Goal: Navigation & Orientation: Find specific page/section

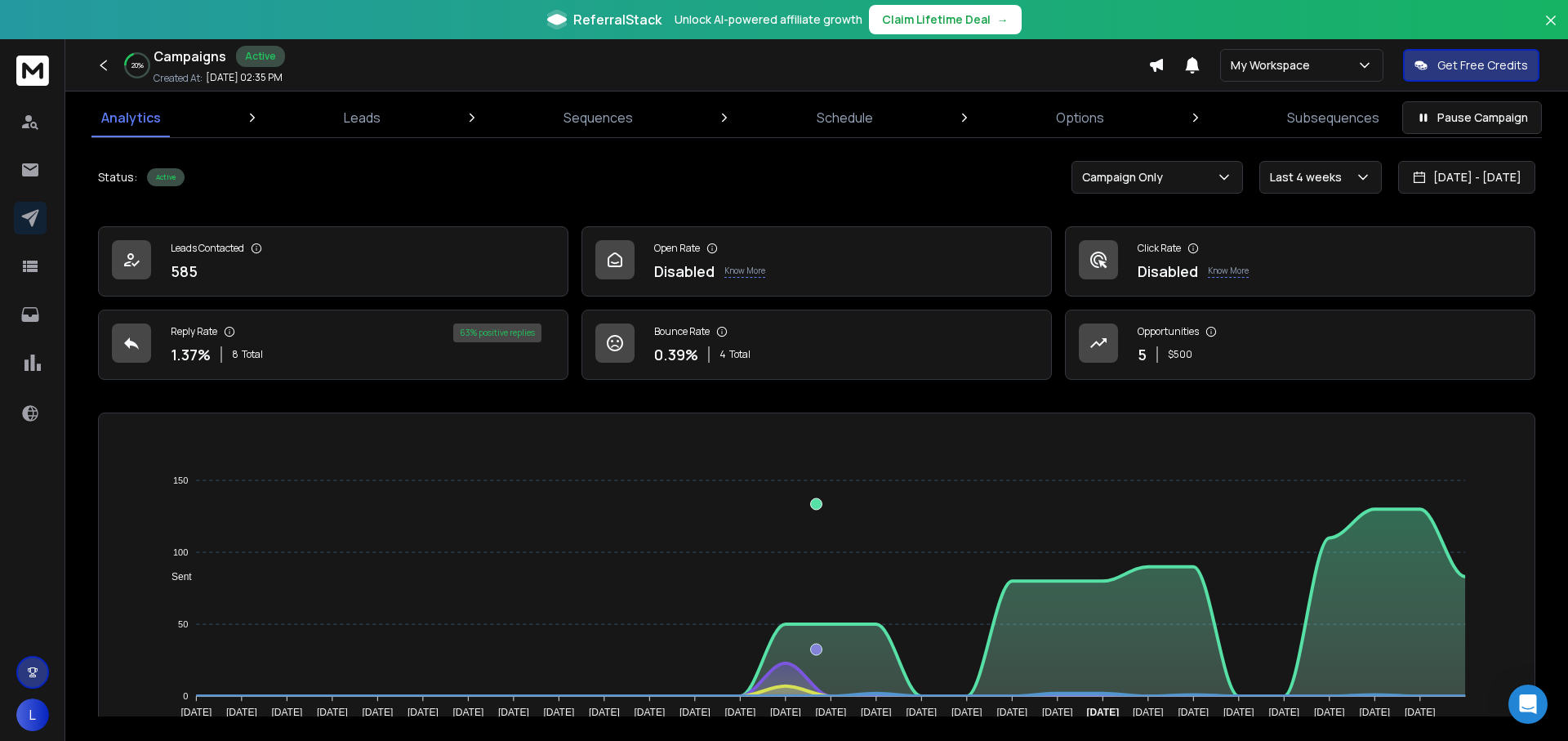
scroll to position [486, 0]
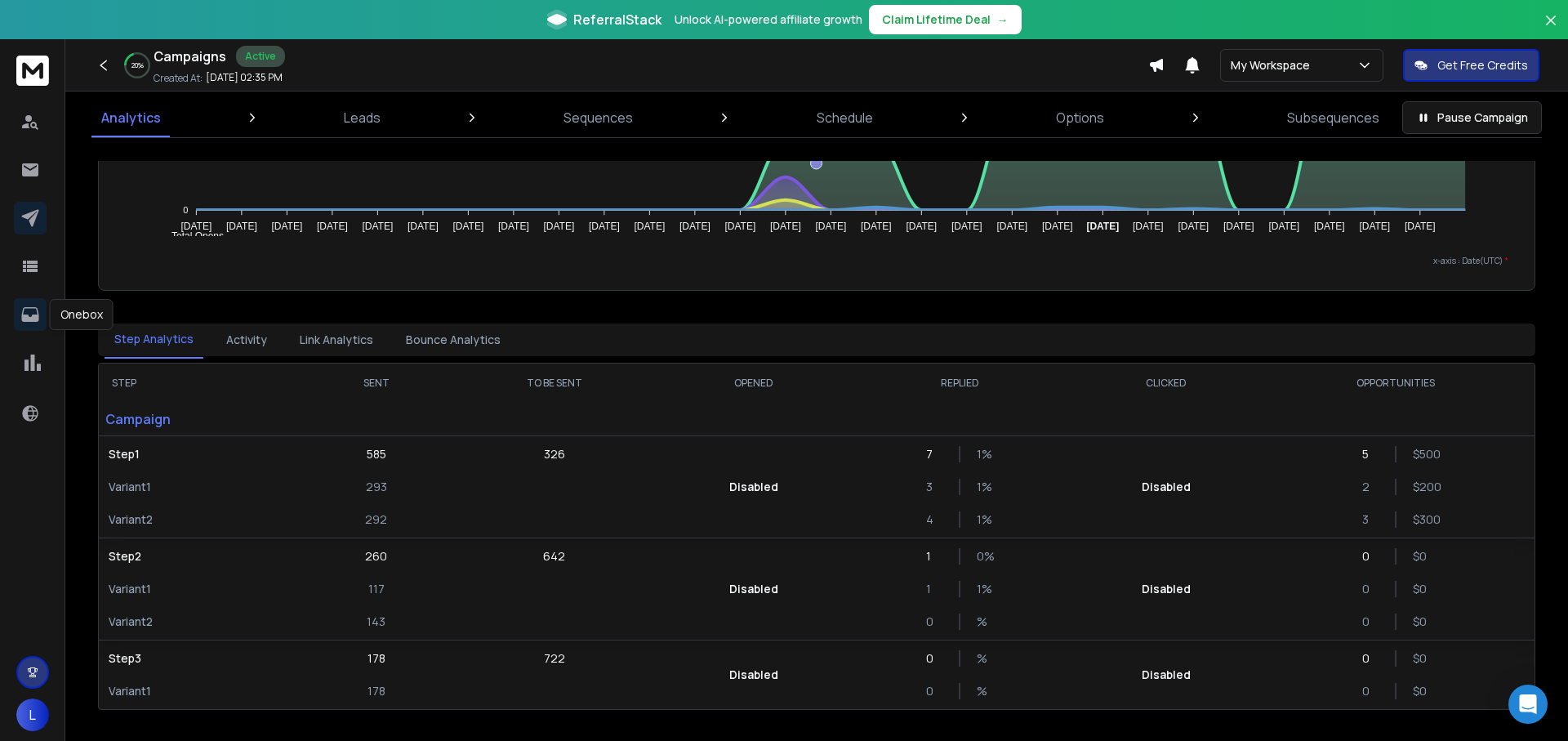
click at [35, 322] on icon at bounding box center [30, 314] width 17 height 15
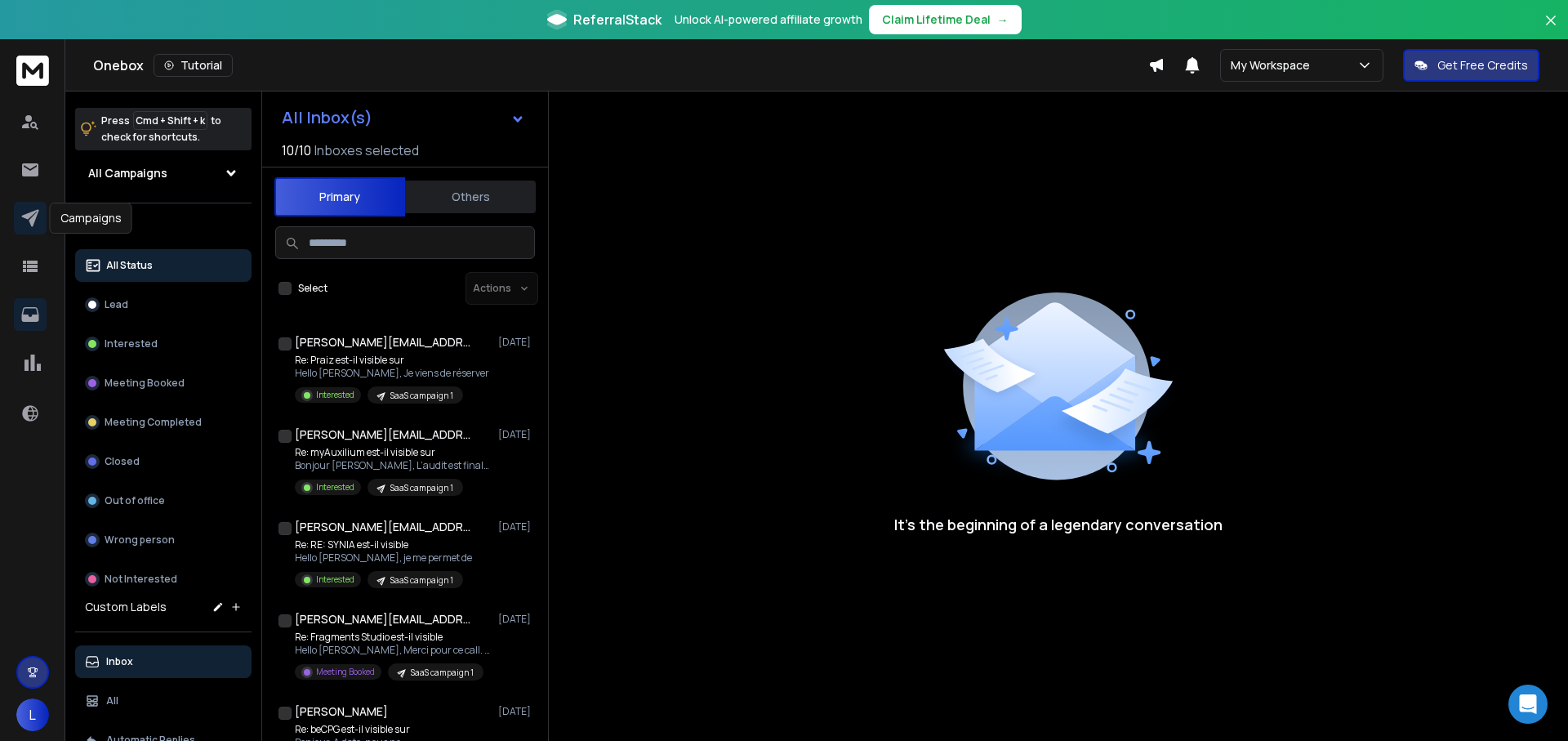
click at [34, 216] on icon at bounding box center [30, 219] width 17 height 17
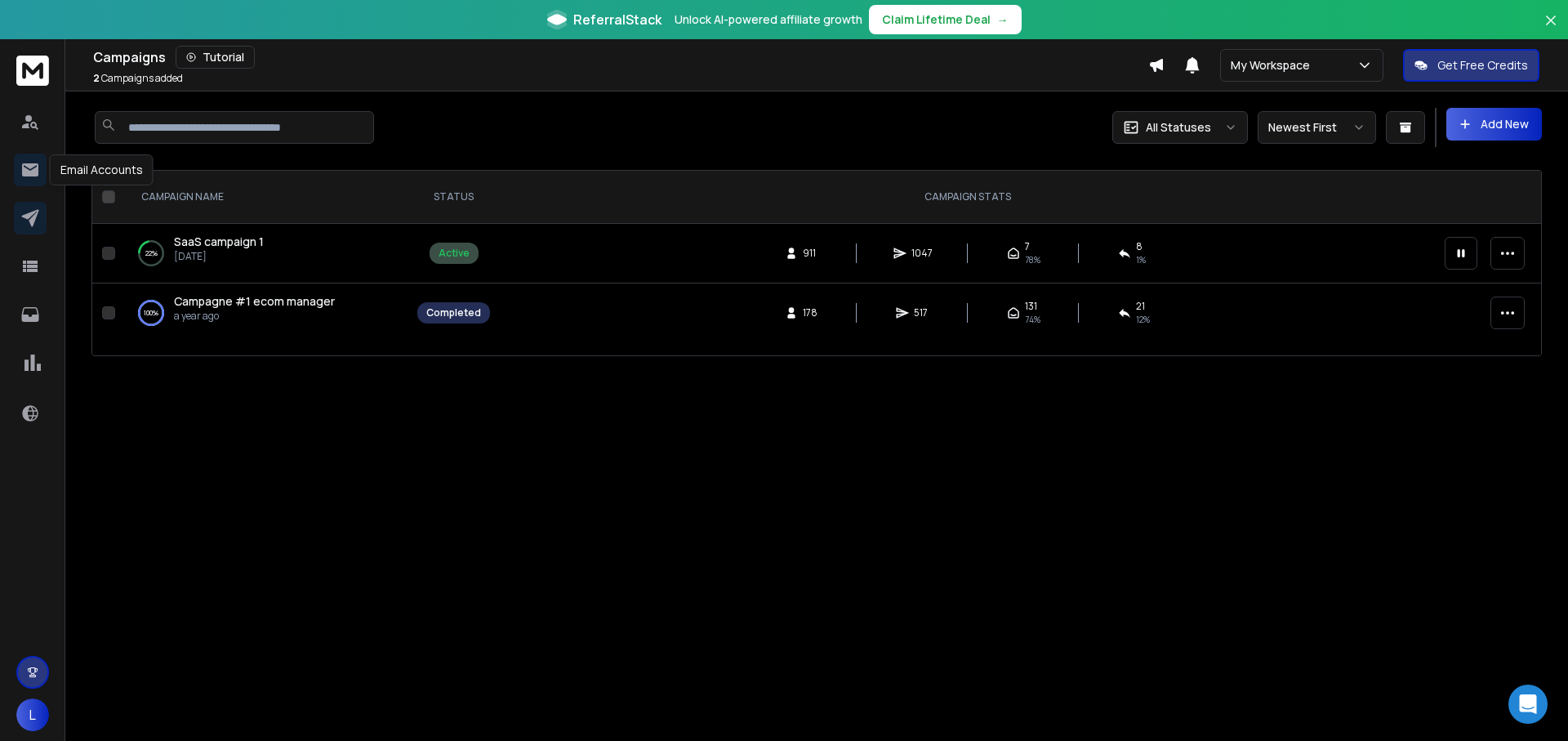
click at [23, 167] on icon at bounding box center [30, 169] width 16 height 13
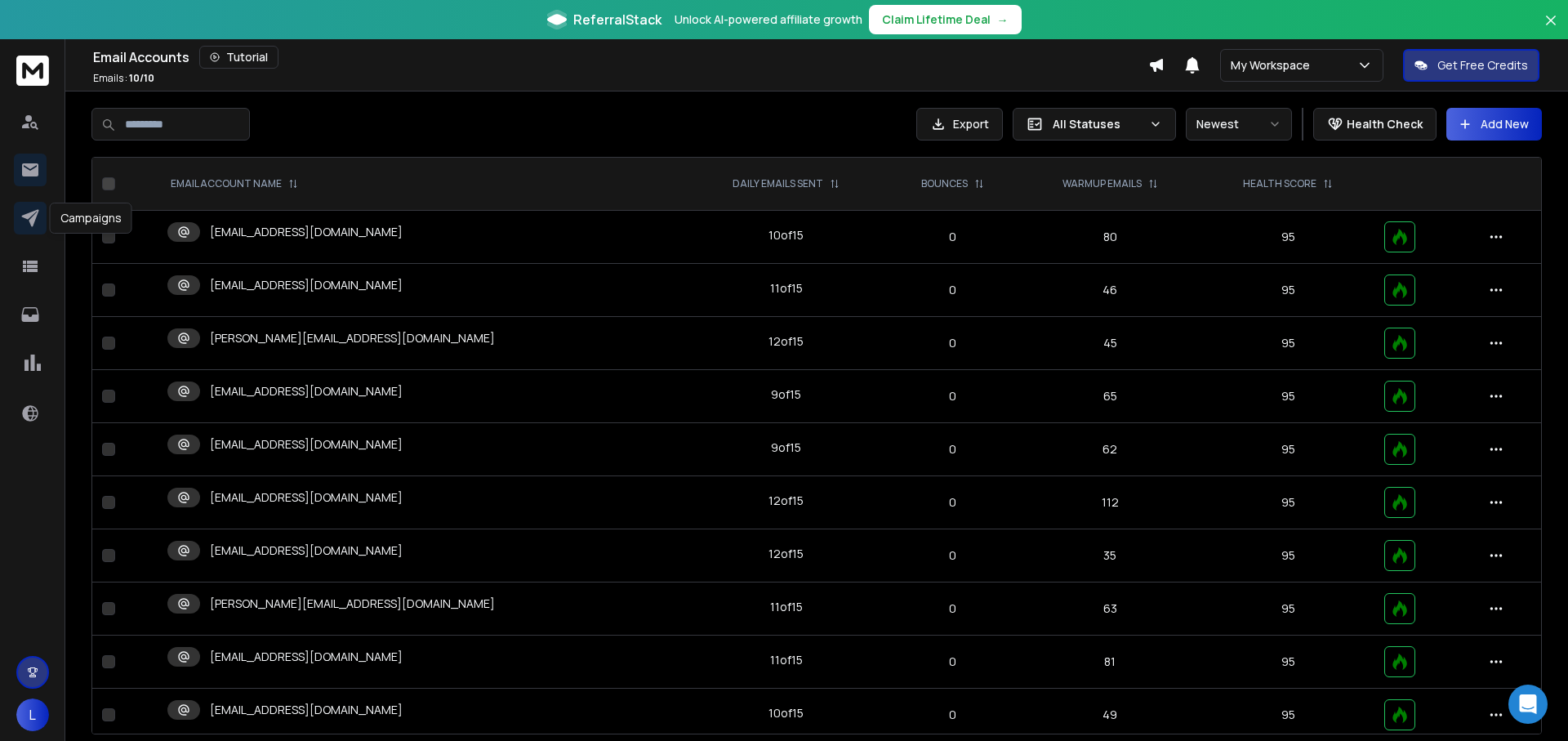
click at [30, 204] on link at bounding box center [30, 218] width 32 height 32
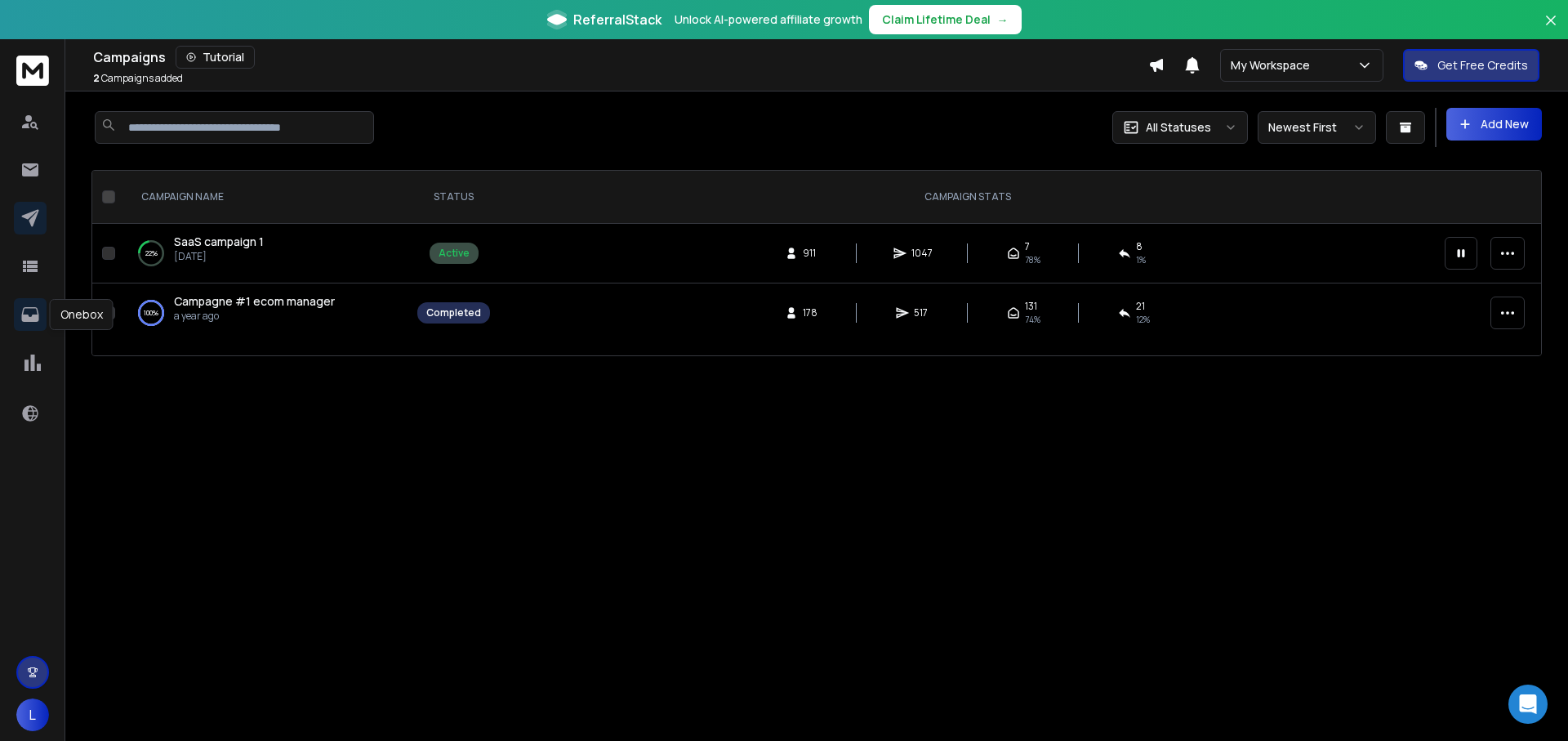
click at [24, 326] on link at bounding box center [30, 315] width 32 height 32
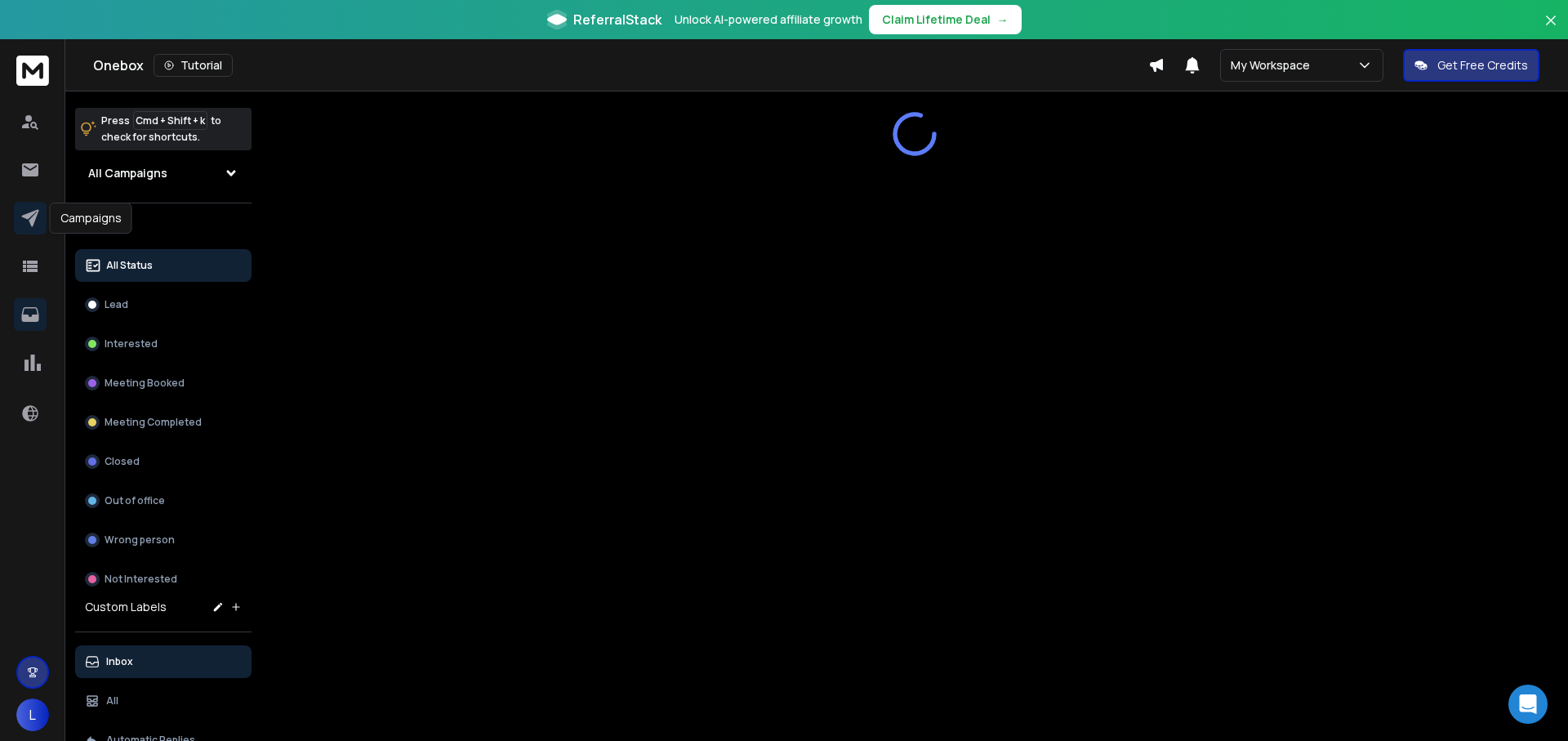
click at [37, 214] on icon at bounding box center [30, 219] width 17 height 17
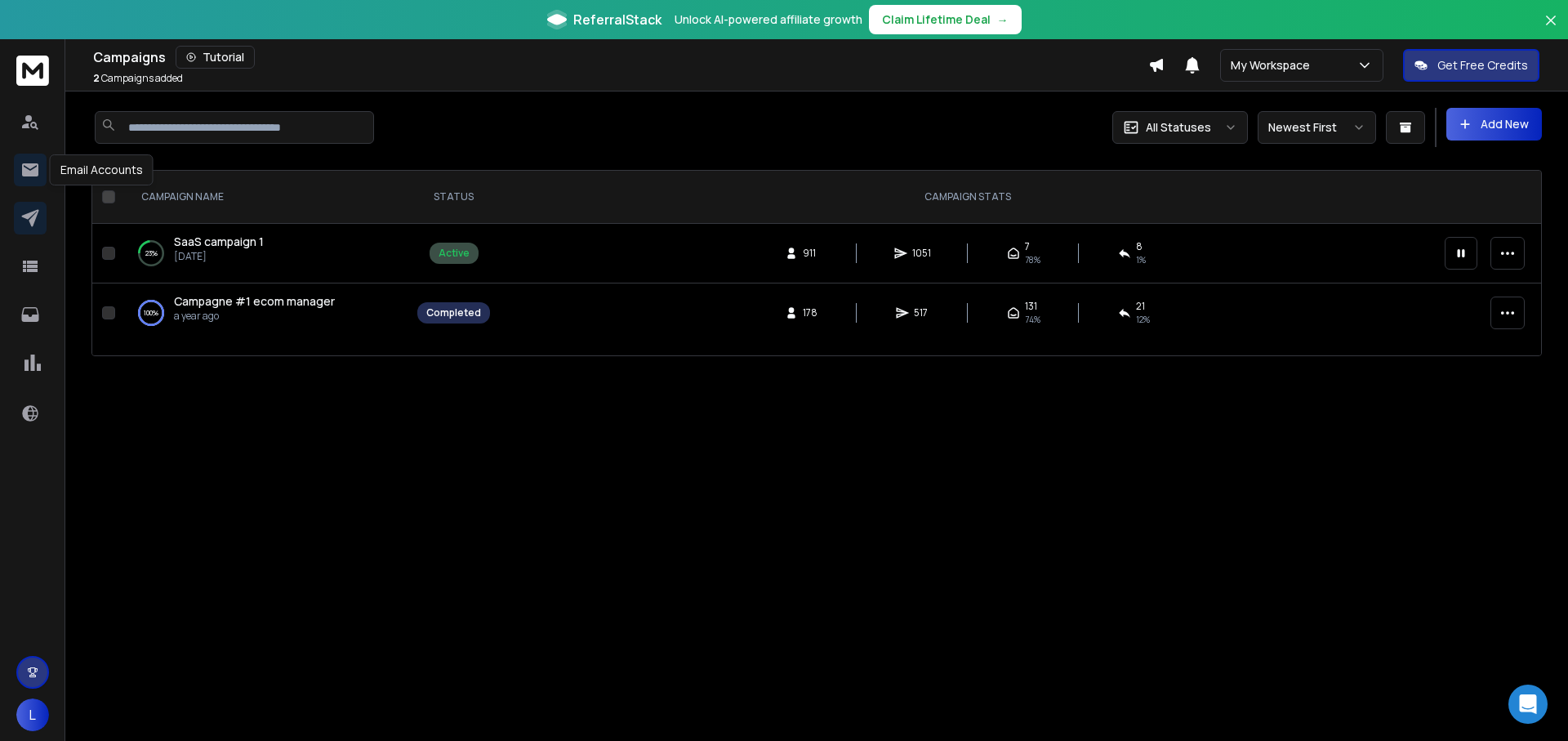
click at [30, 172] on icon at bounding box center [30, 169] width 16 height 13
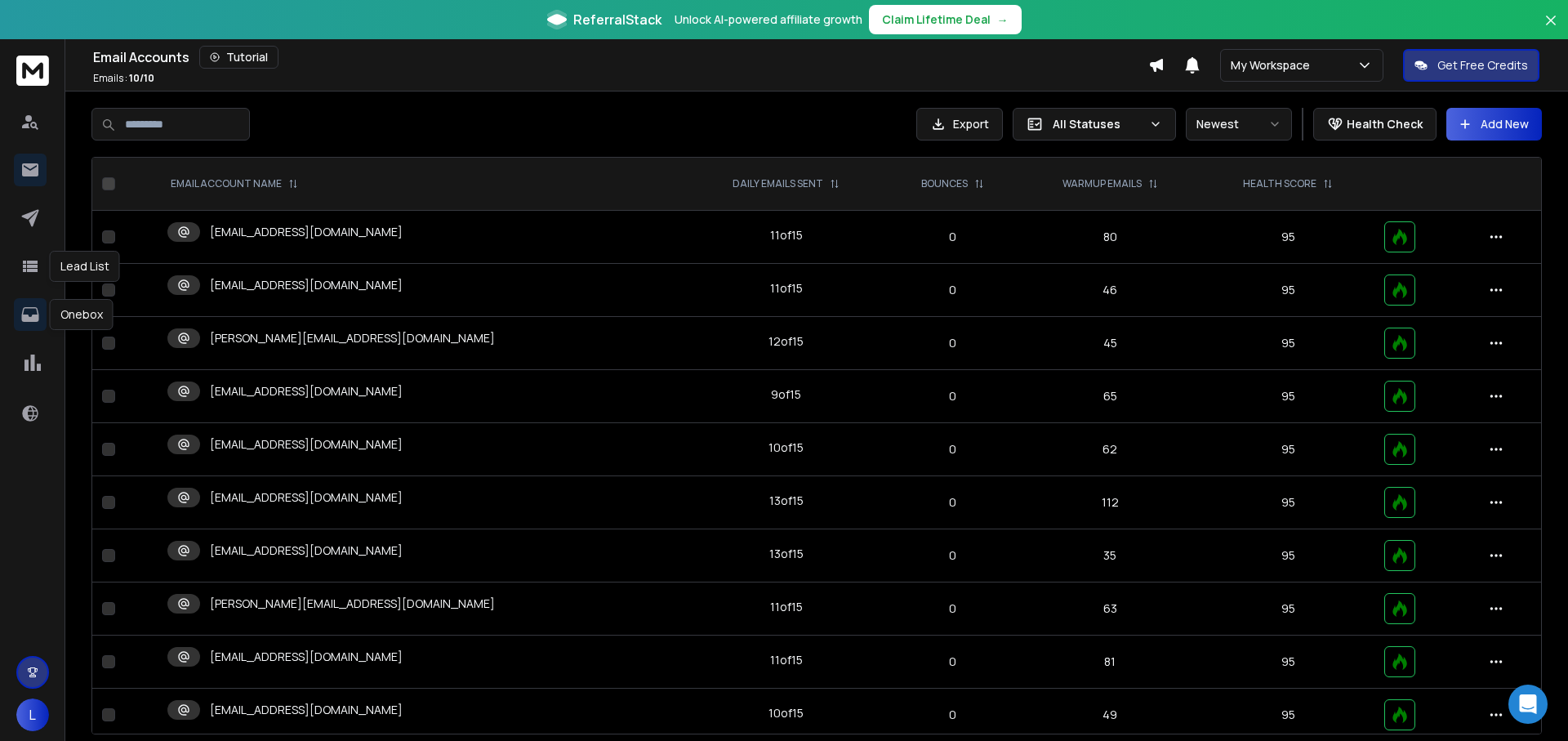
click at [38, 308] on icon at bounding box center [30, 315] width 20 height 20
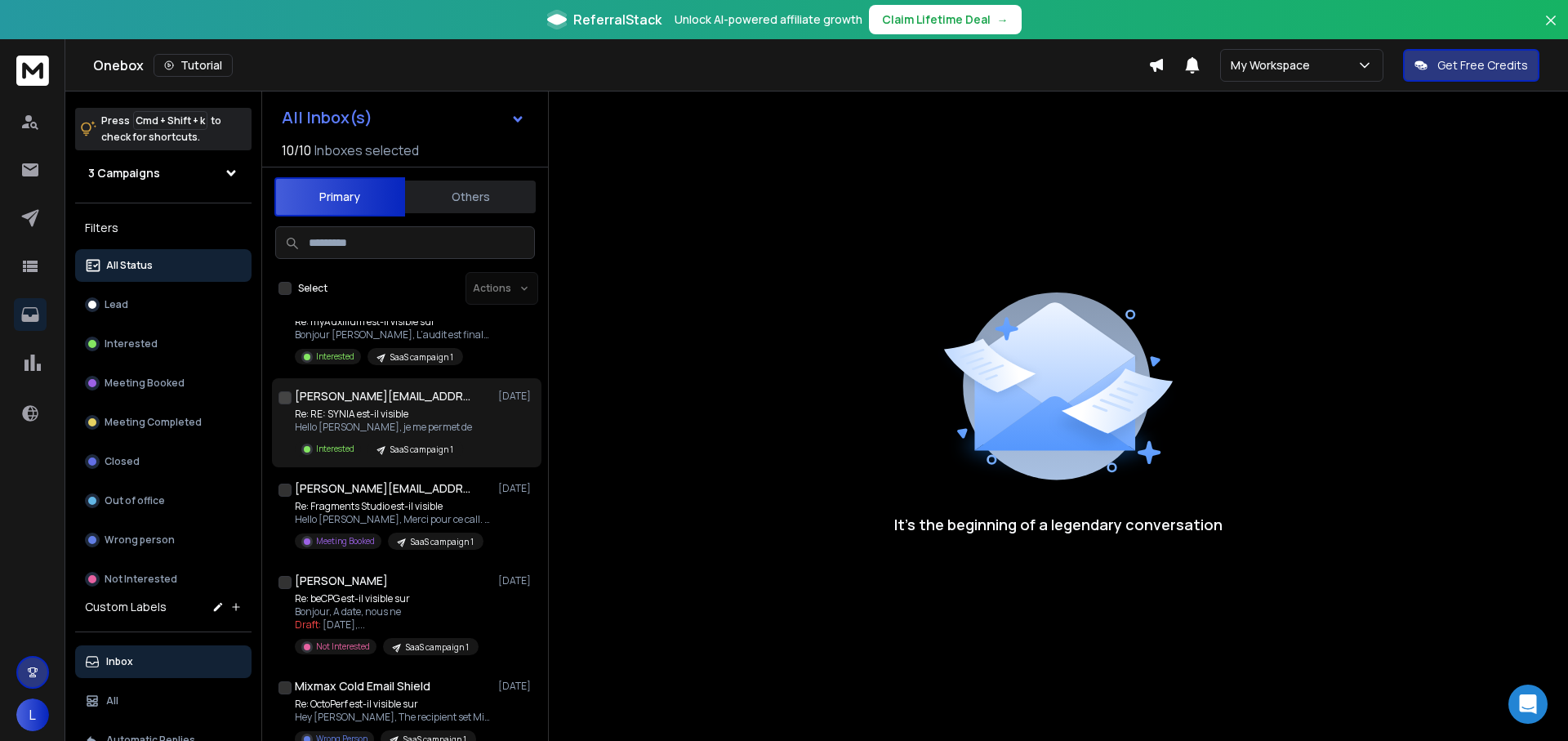
scroll to position [144, 0]
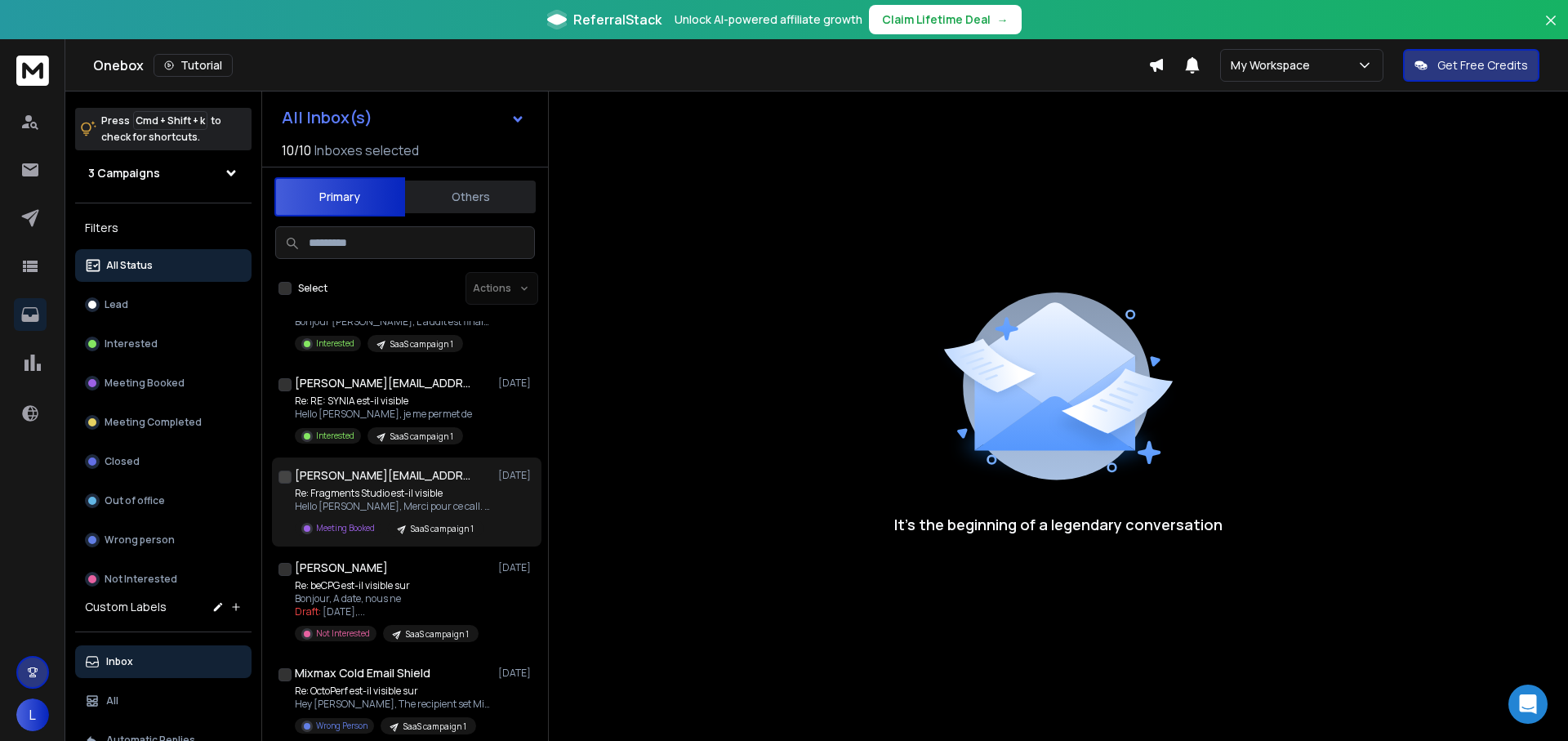
click at [473, 479] on h1 "[PERSON_NAME][EMAIL_ADDRESS][DOMAIN_NAME]" at bounding box center [385, 475] width 179 height 16
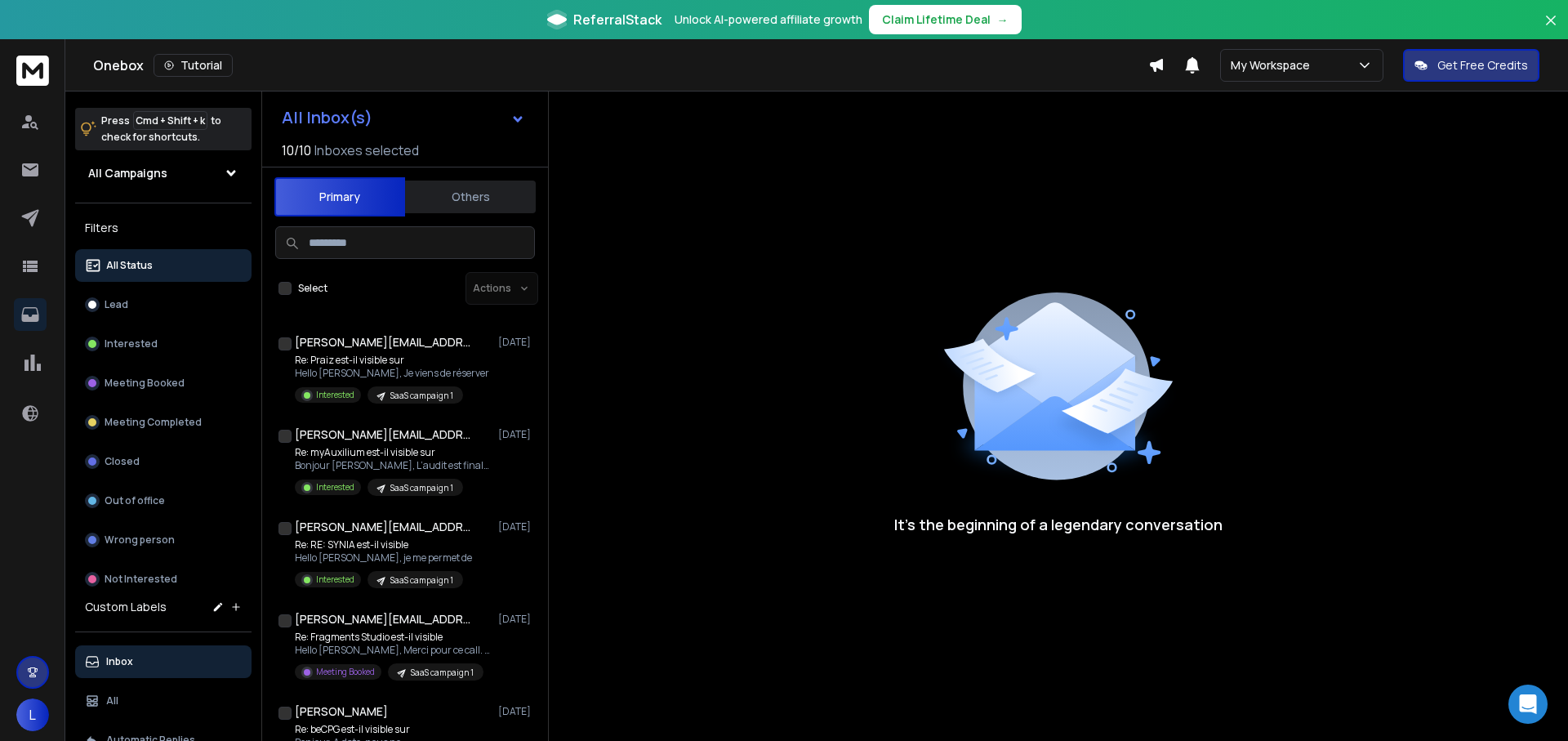
scroll to position [0, 0]
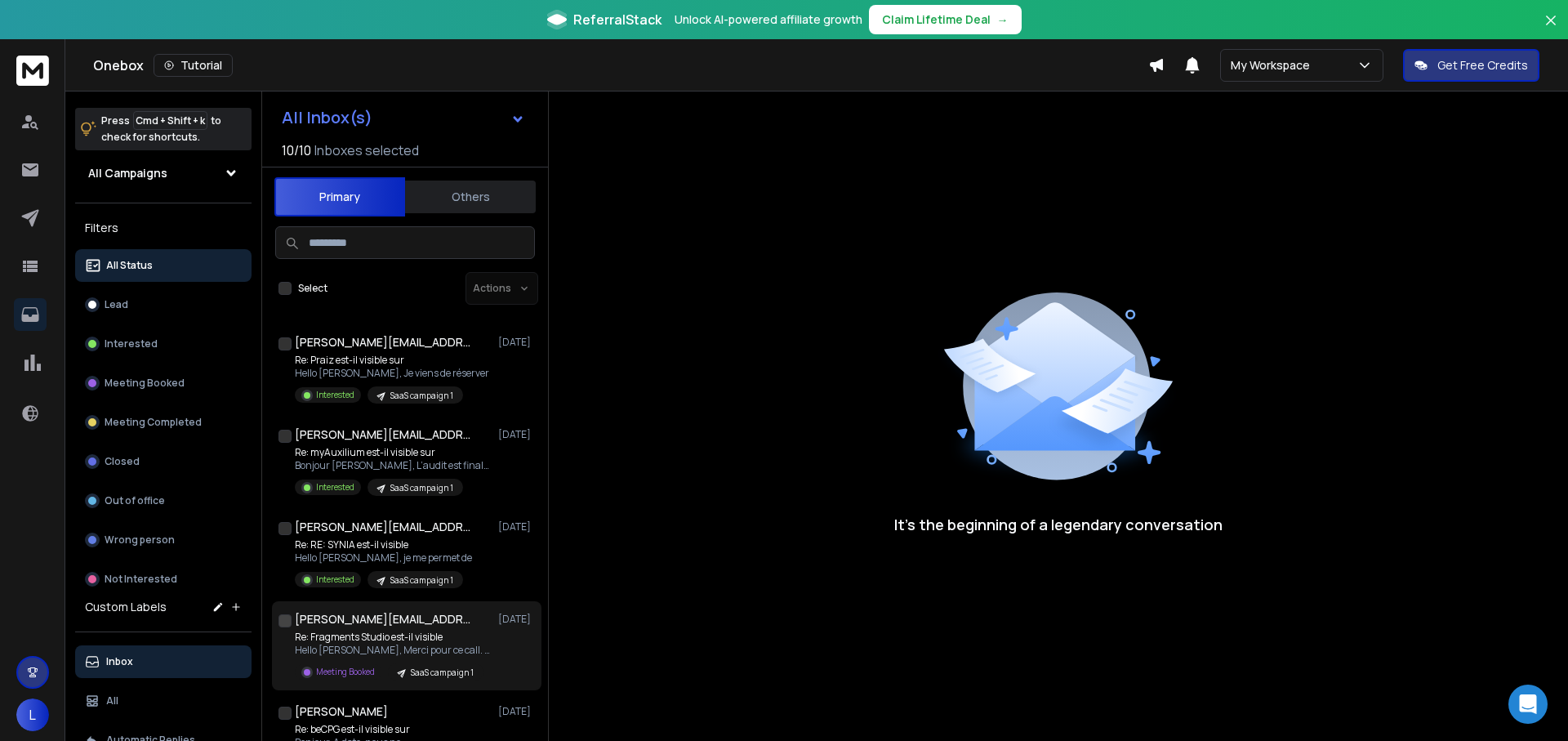
click at [451, 638] on p "Re: Fragments Studio est-il visible" at bounding box center [392, 637] width 196 height 13
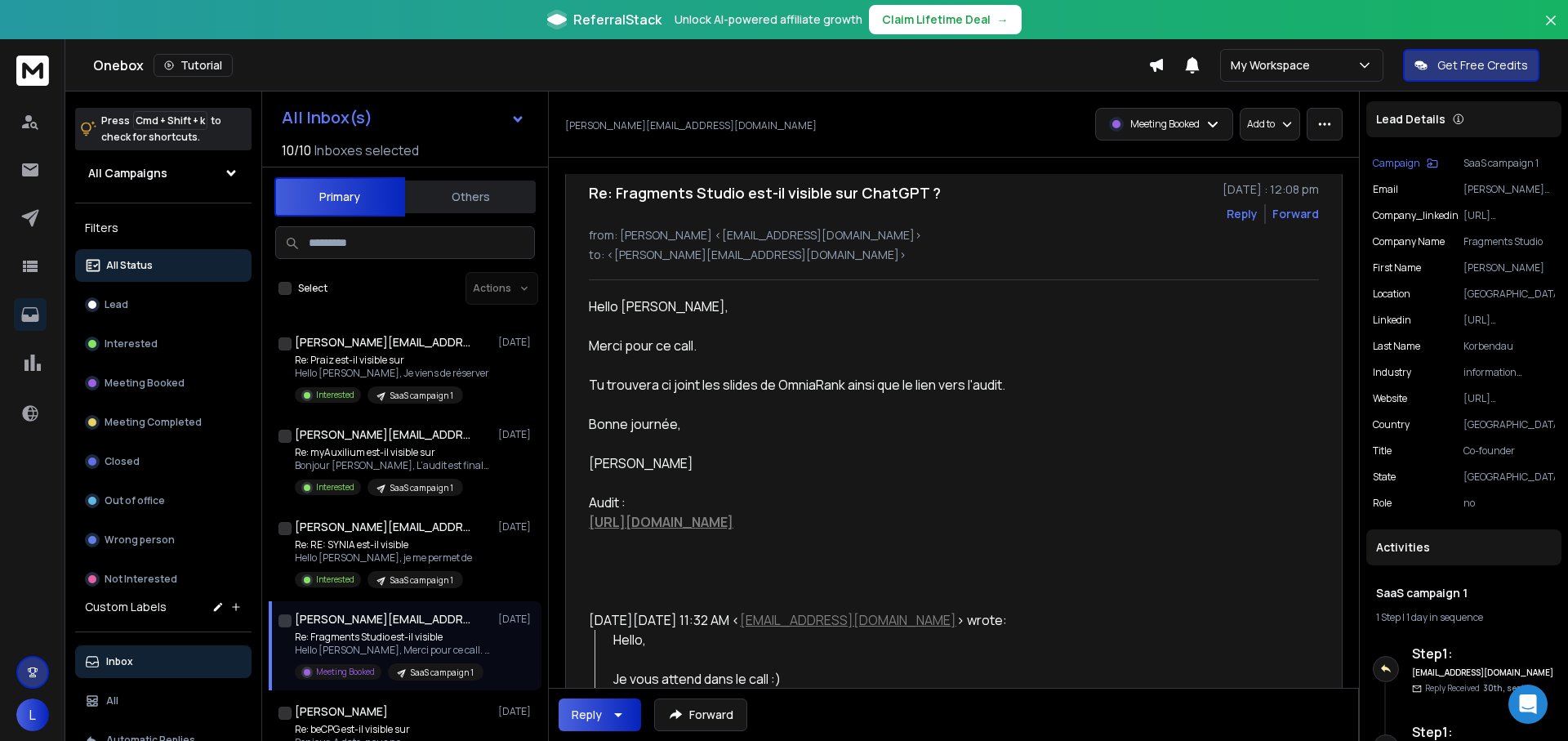
scroll to position [12, 0]
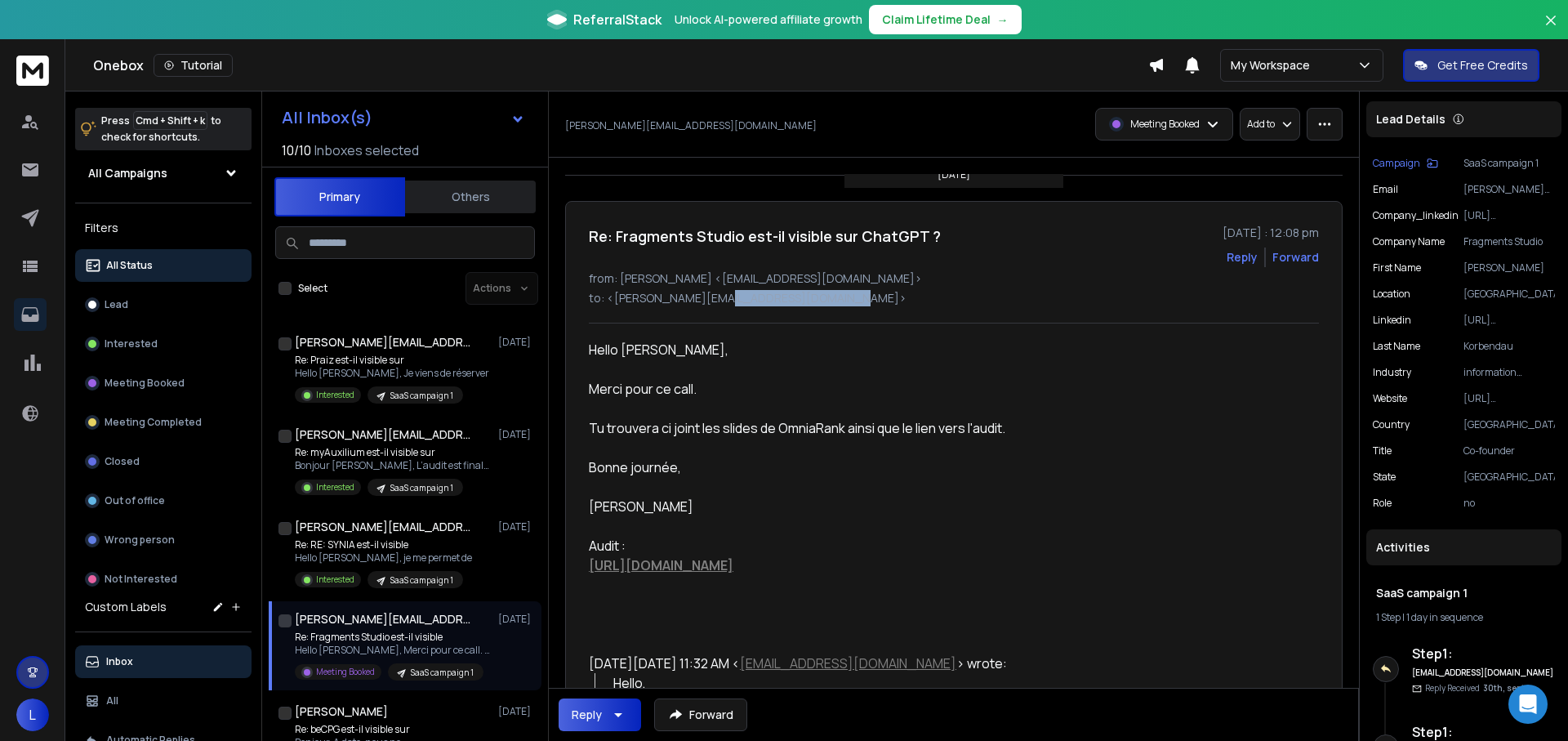
drag, startPoint x: 716, startPoint y: 302, endPoint x: 834, endPoint y: 301, distance: 118.0
click at [834, 301] on p "to: <[PERSON_NAME][EMAIL_ADDRESS][DOMAIN_NAME]>" at bounding box center [954, 297] width 731 height 16
copy p "[DOMAIN_NAME]"
click at [29, 319] on icon at bounding box center [30, 314] width 17 height 15
click at [30, 226] on icon at bounding box center [30, 218] width 20 height 20
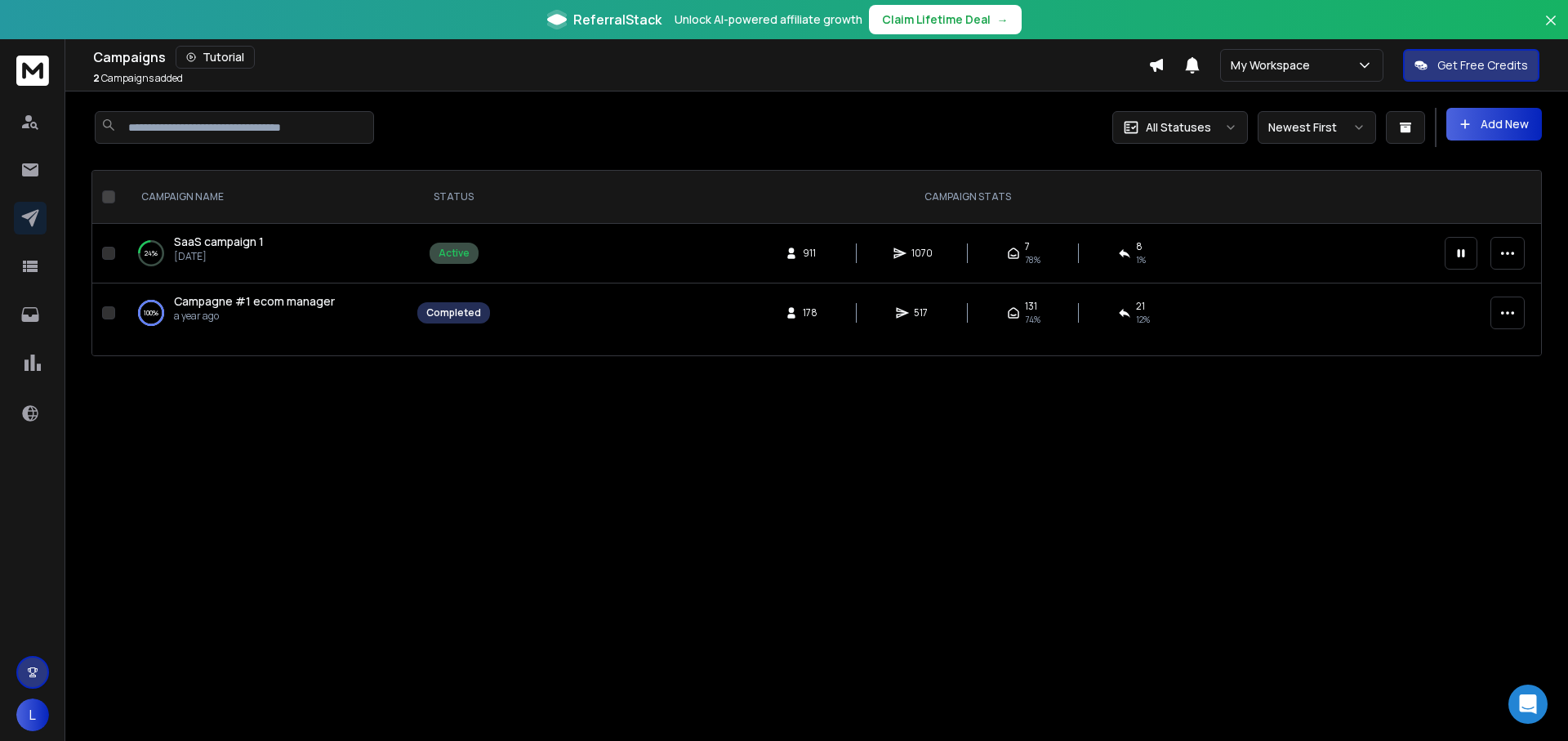
click at [285, 250] on div "24 % SaaS campaign 1 [DATE]" at bounding box center [265, 253] width 253 height 39
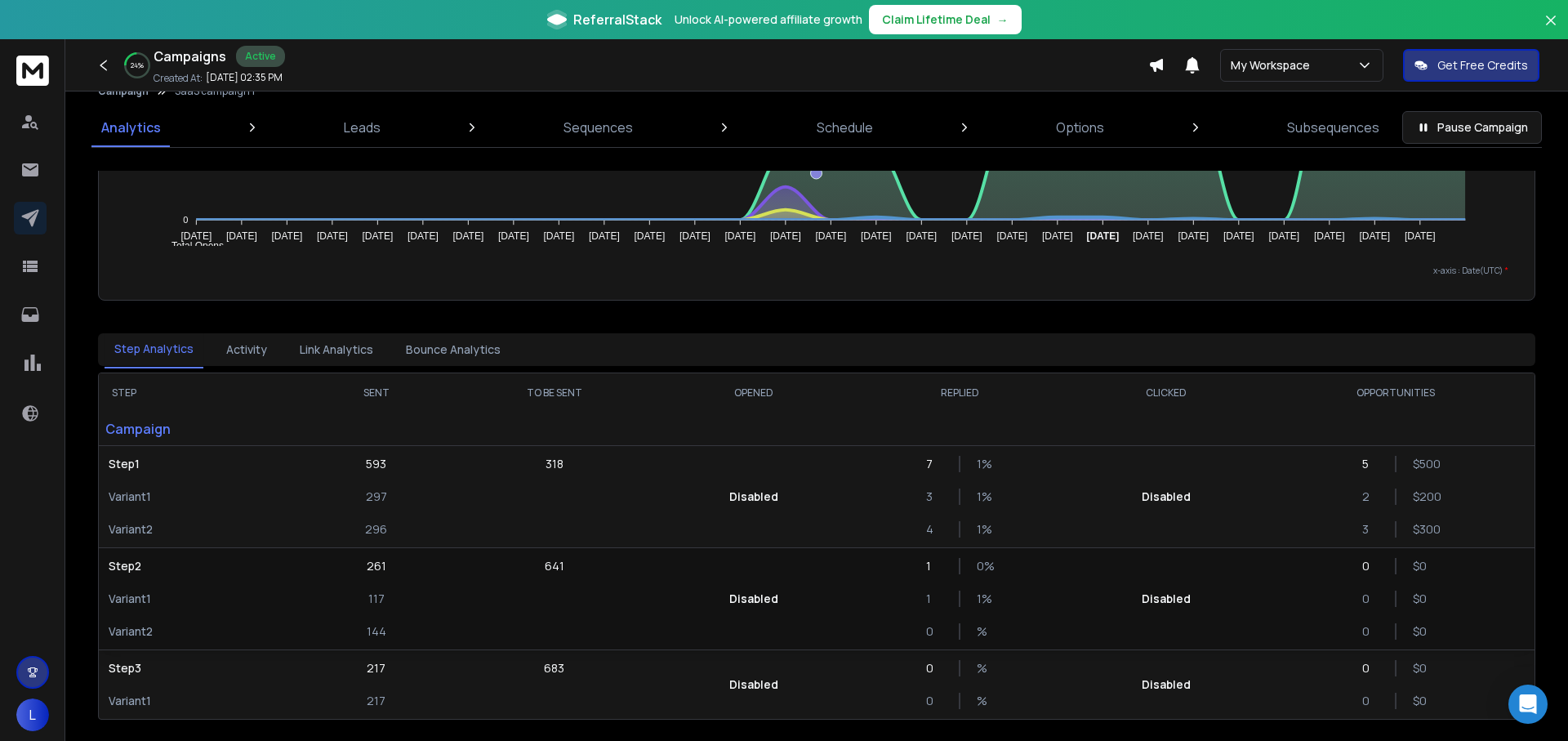
scroll to position [30, 0]
click at [27, 168] on icon at bounding box center [30, 169] width 20 height 20
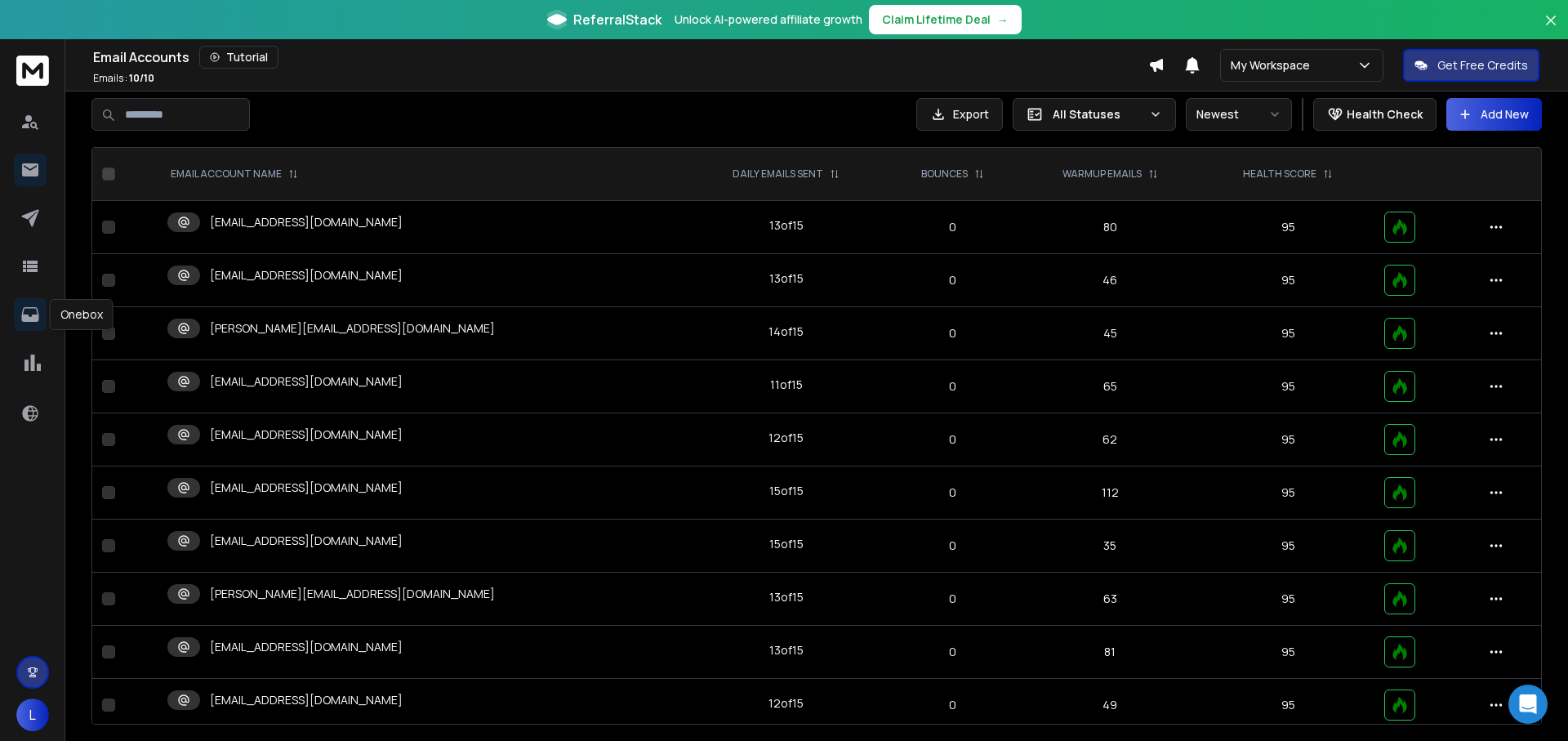
click at [31, 321] on icon at bounding box center [30, 314] width 17 height 15
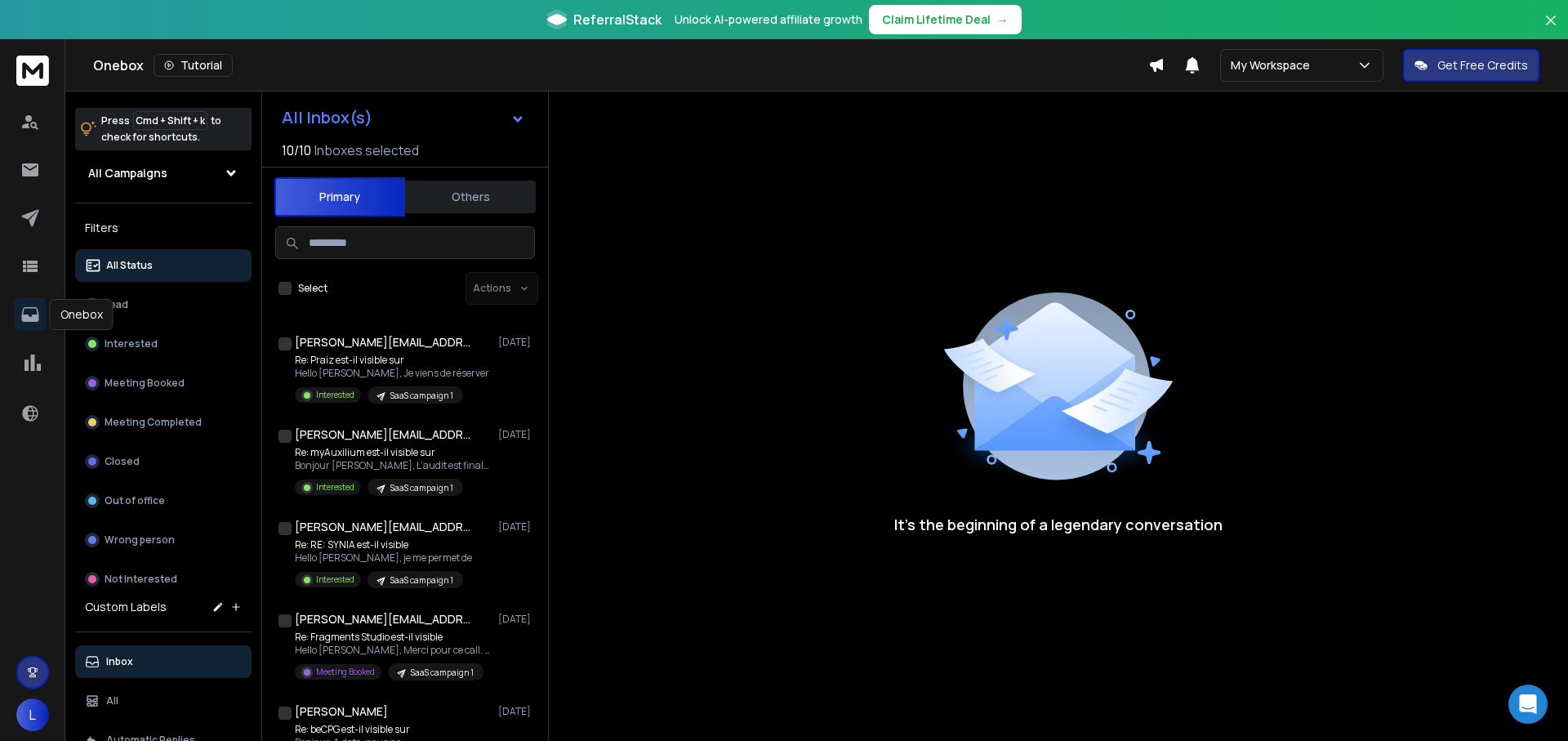
click at [21, 311] on icon at bounding box center [30, 315] width 20 height 20
click at [32, 210] on icon at bounding box center [30, 218] width 20 height 20
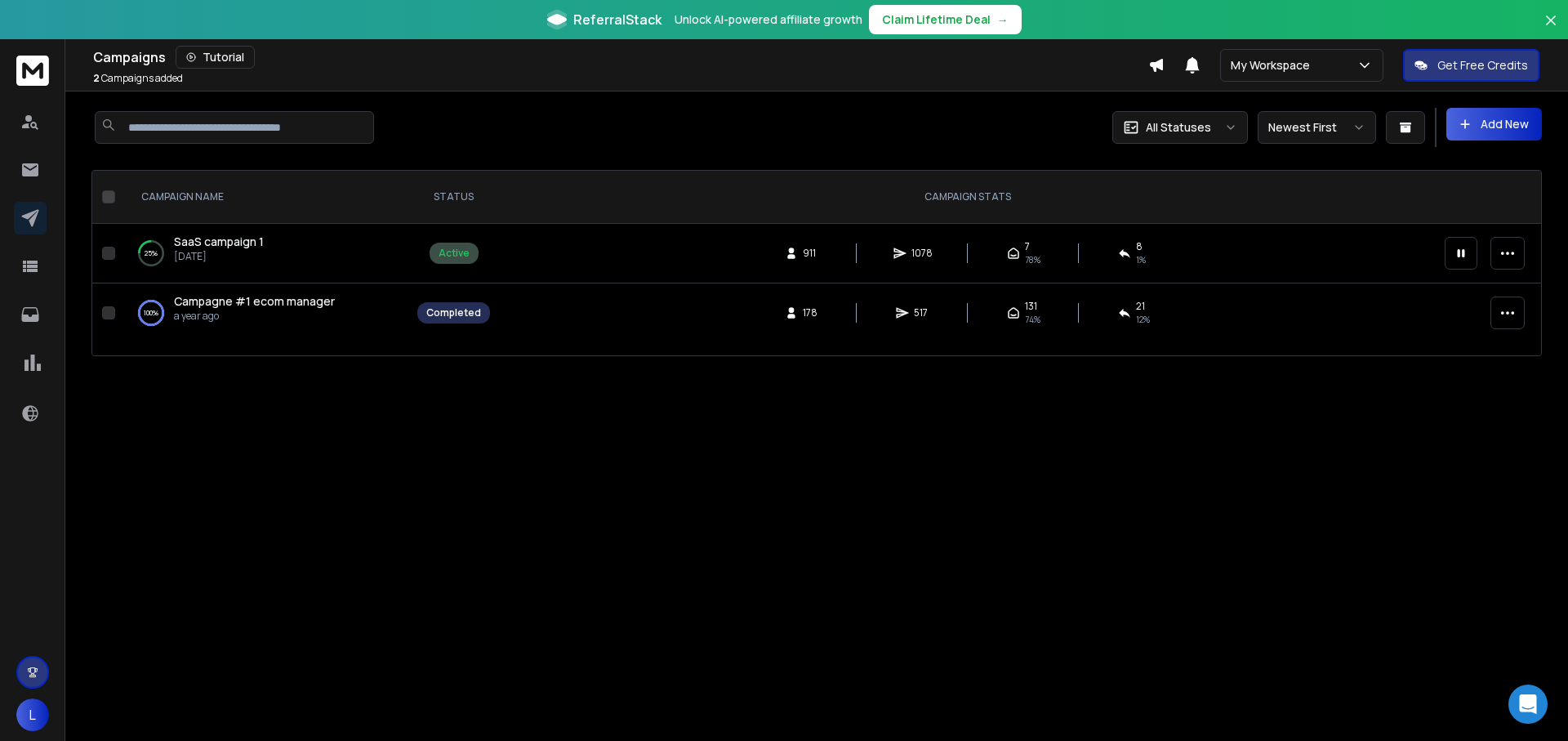
click at [982, 603] on div "Campaigns 2 Campaigns Added All Statuses Newest First Add New CAMPAIGN NAME STA…" at bounding box center [817, 478] width 1451 height 741
click at [23, 343] on div at bounding box center [32, 270] width 38 height 330
click at [32, 315] on icon at bounding box center [30, 314] width 17 height 15
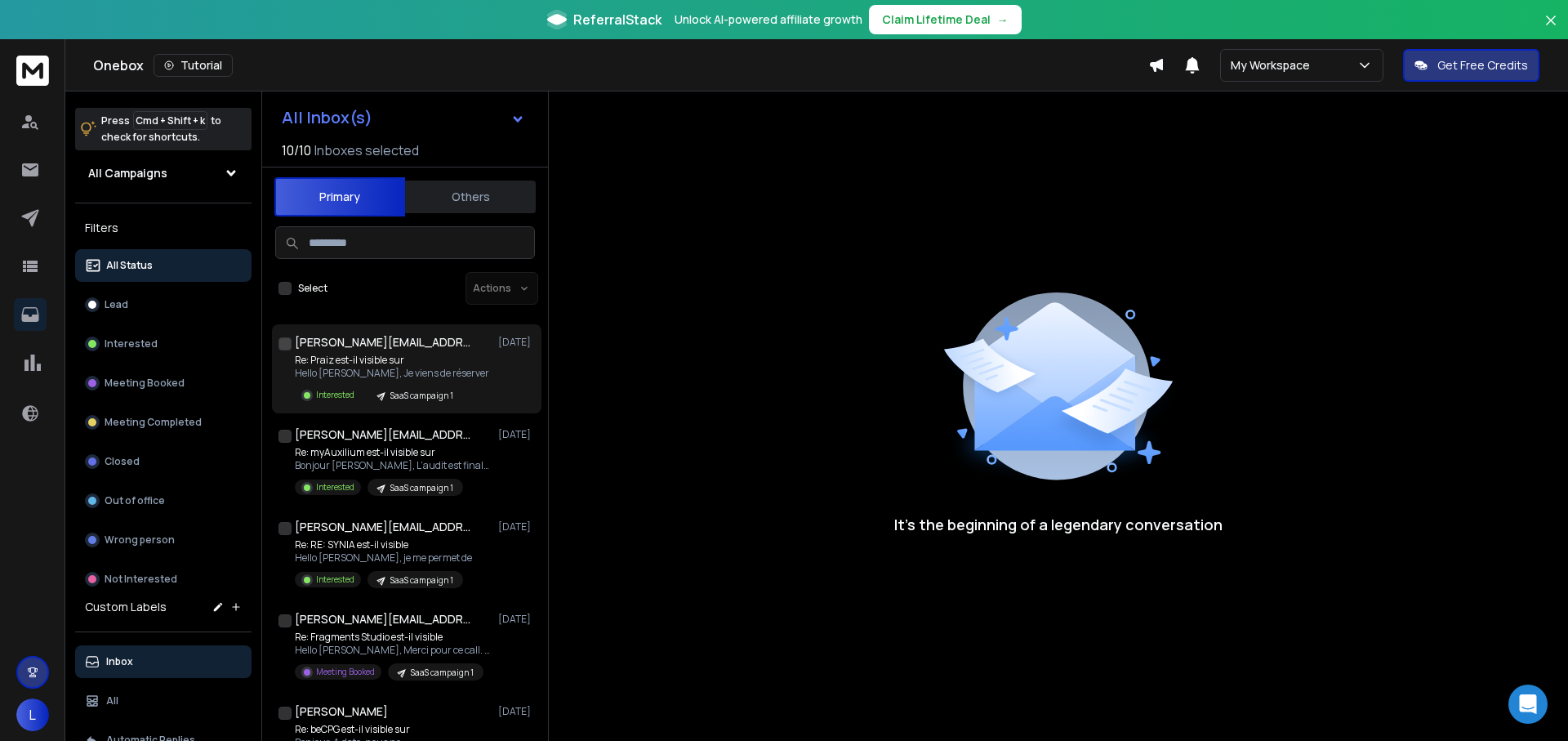
click at [366, 362] on p "Re: Praiz est-il visible sur" at bounding box center [392, 360] width 195 height 13
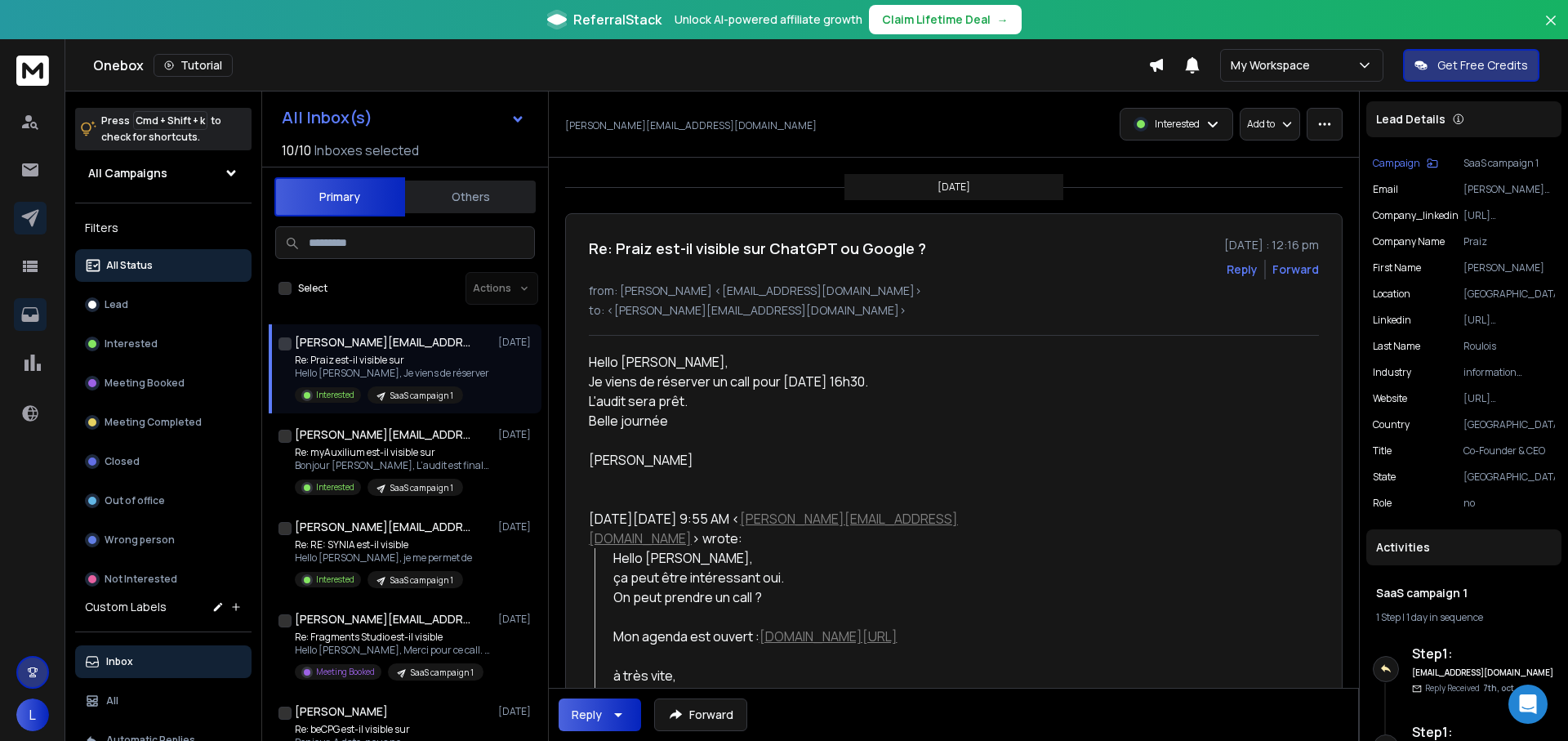
click at [39, 216] on icon at bounding box center [30, 218] width 20 height 20
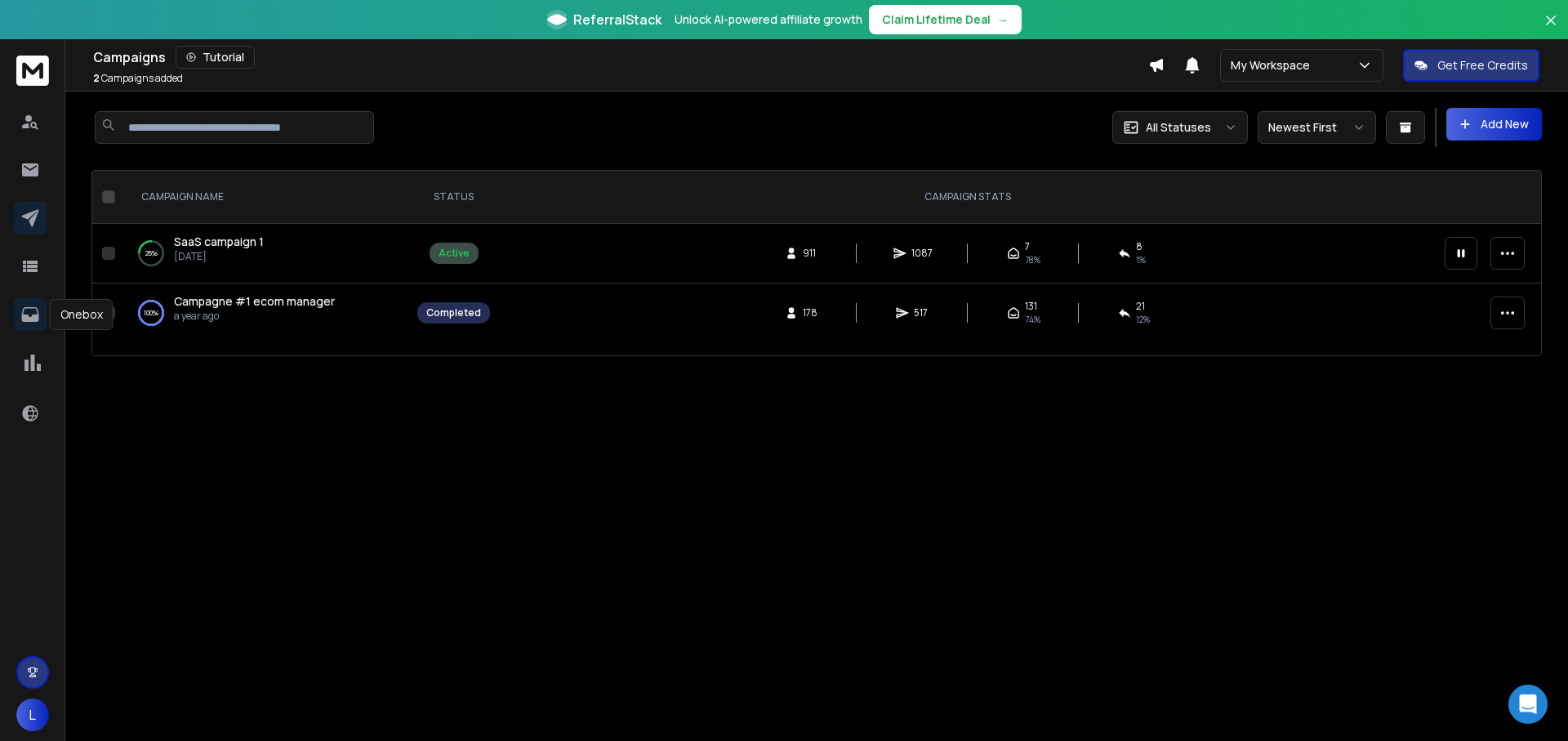
click at [27, 309] on icon at bounding box center [30, 315] width 20 height 20
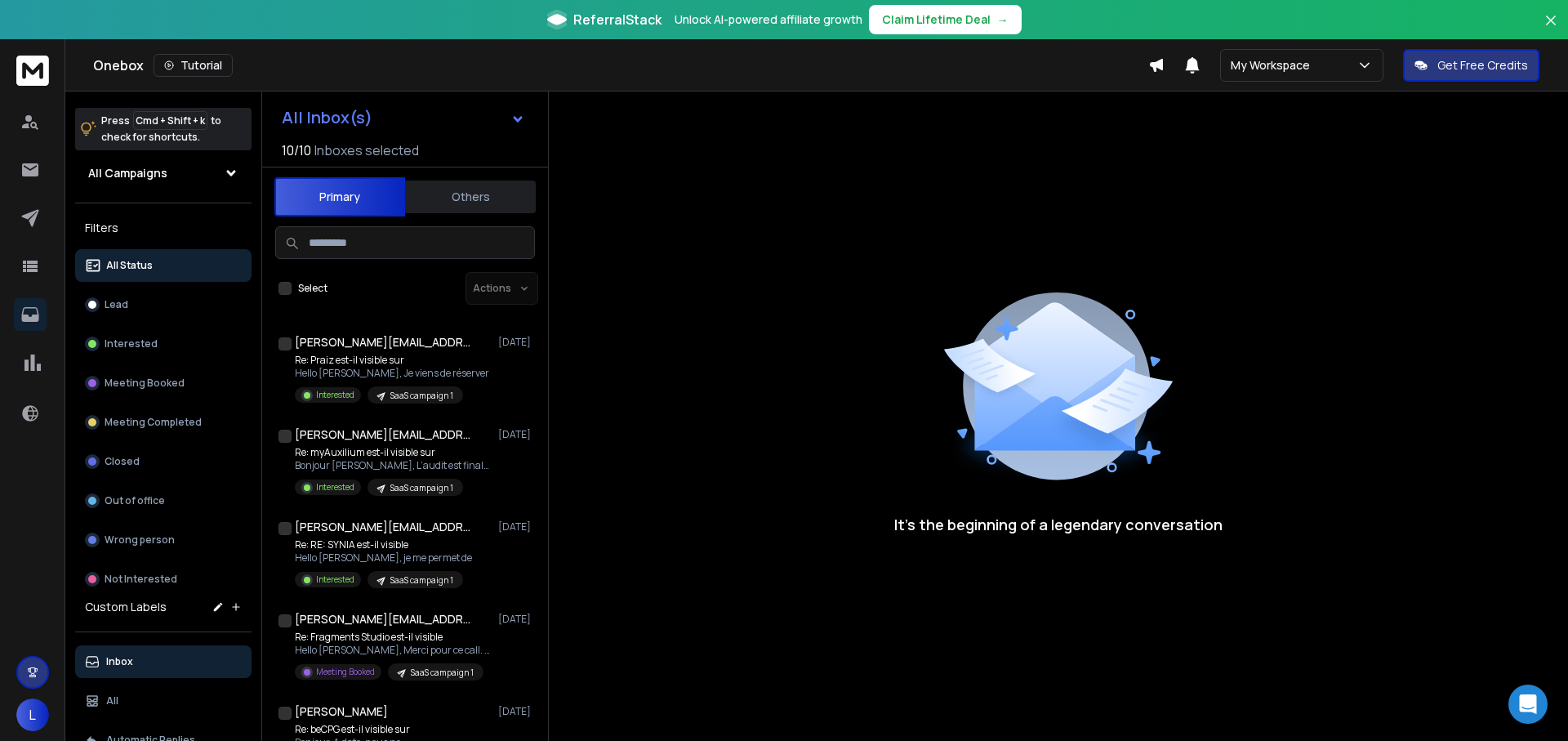
click at [21, 330] on link at bounding box center [30, 315] width 32 height 32
click at [28, 318] on icon at bounding box center [30, 314] width 17 height 15
click at [46, 222] on div at bounding box center [32, 221] width 38 height 38
click at [26, 218] on icon at bounding box center [30, 219] width 17 height 17
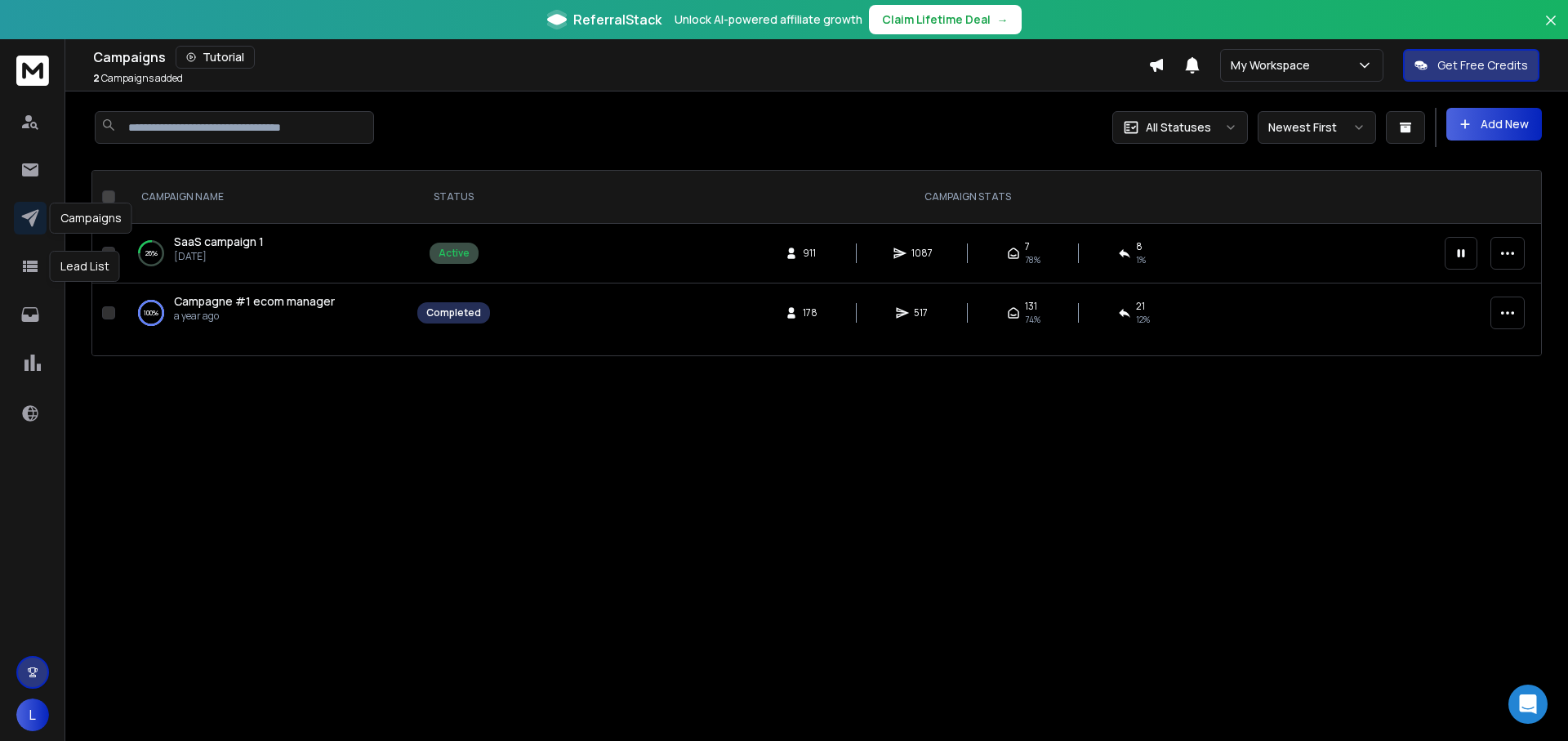
click at [22, 204] on link at bounding box center [30, 218] width 32 height 32
click at [32, 327] on link at bounding box center [30, 315] width 32 height 32
